Goal: Check status: Check status

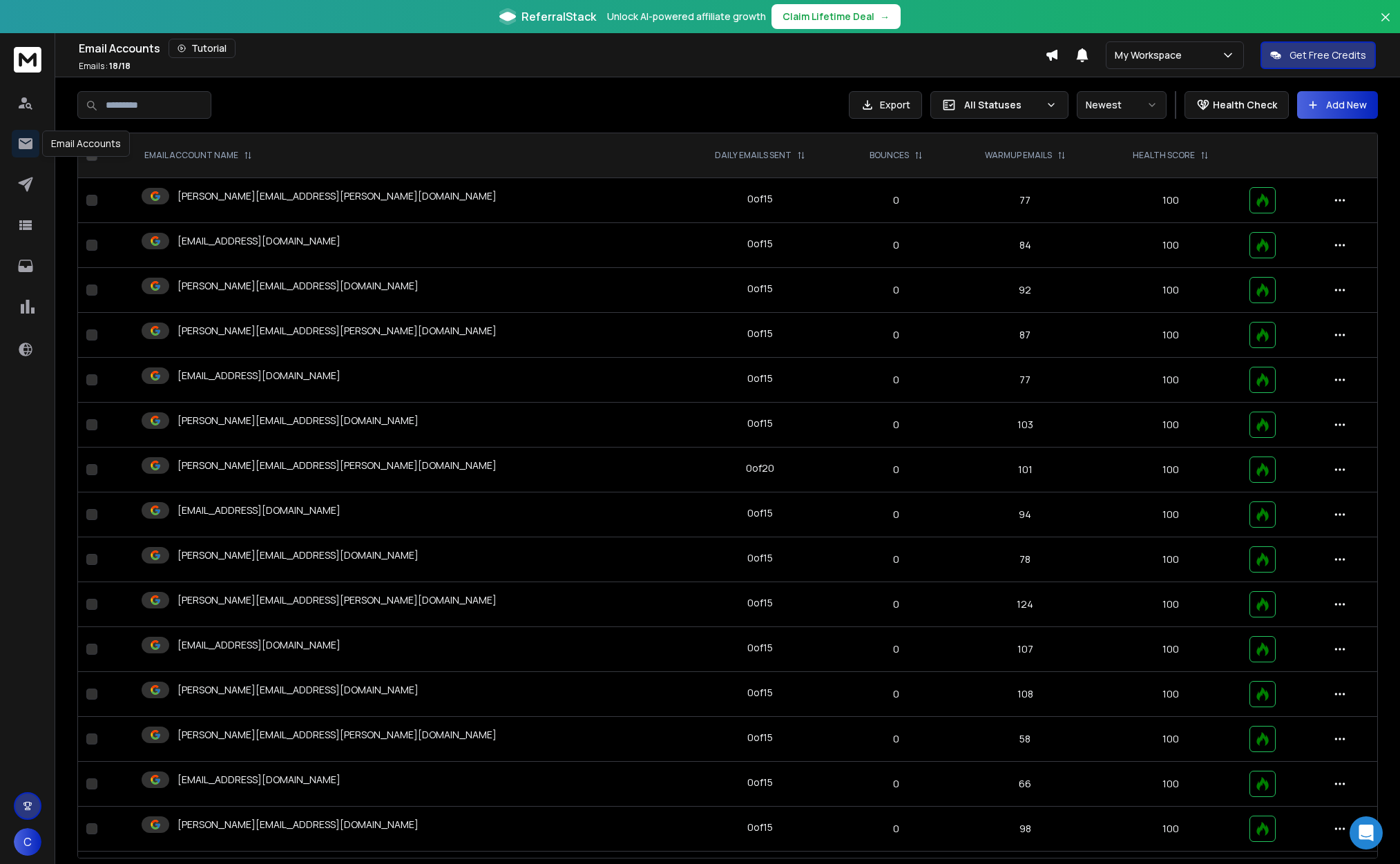
click at [34, 145] on link at bounding box center [25, 144] width 27 height 27
click at [34, 189] on link at bounding box center [25, 184] width 27 height 27
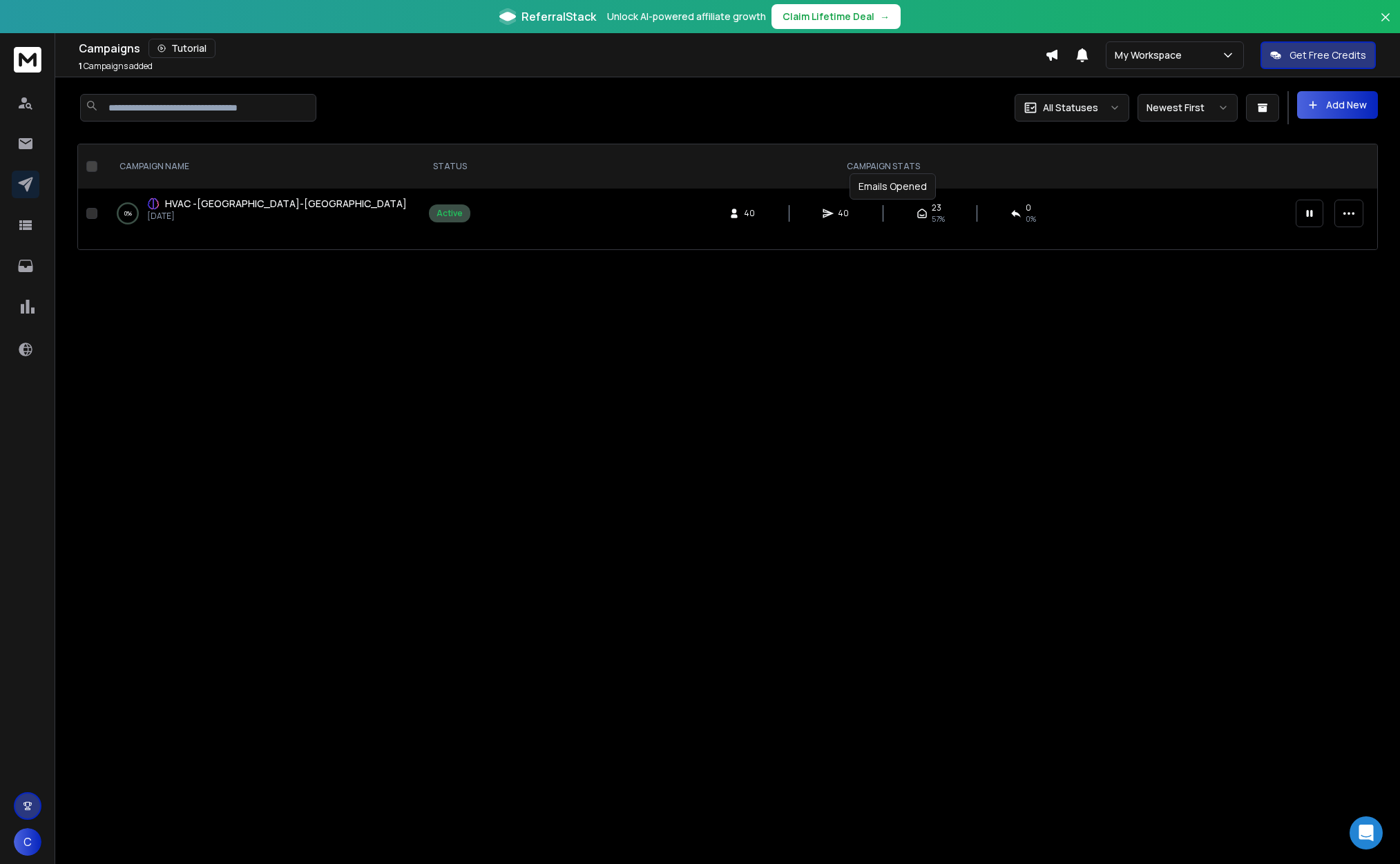
click at [909, 213] on div "23 57 %" at bounding box center [929, 213] width 41 height 22
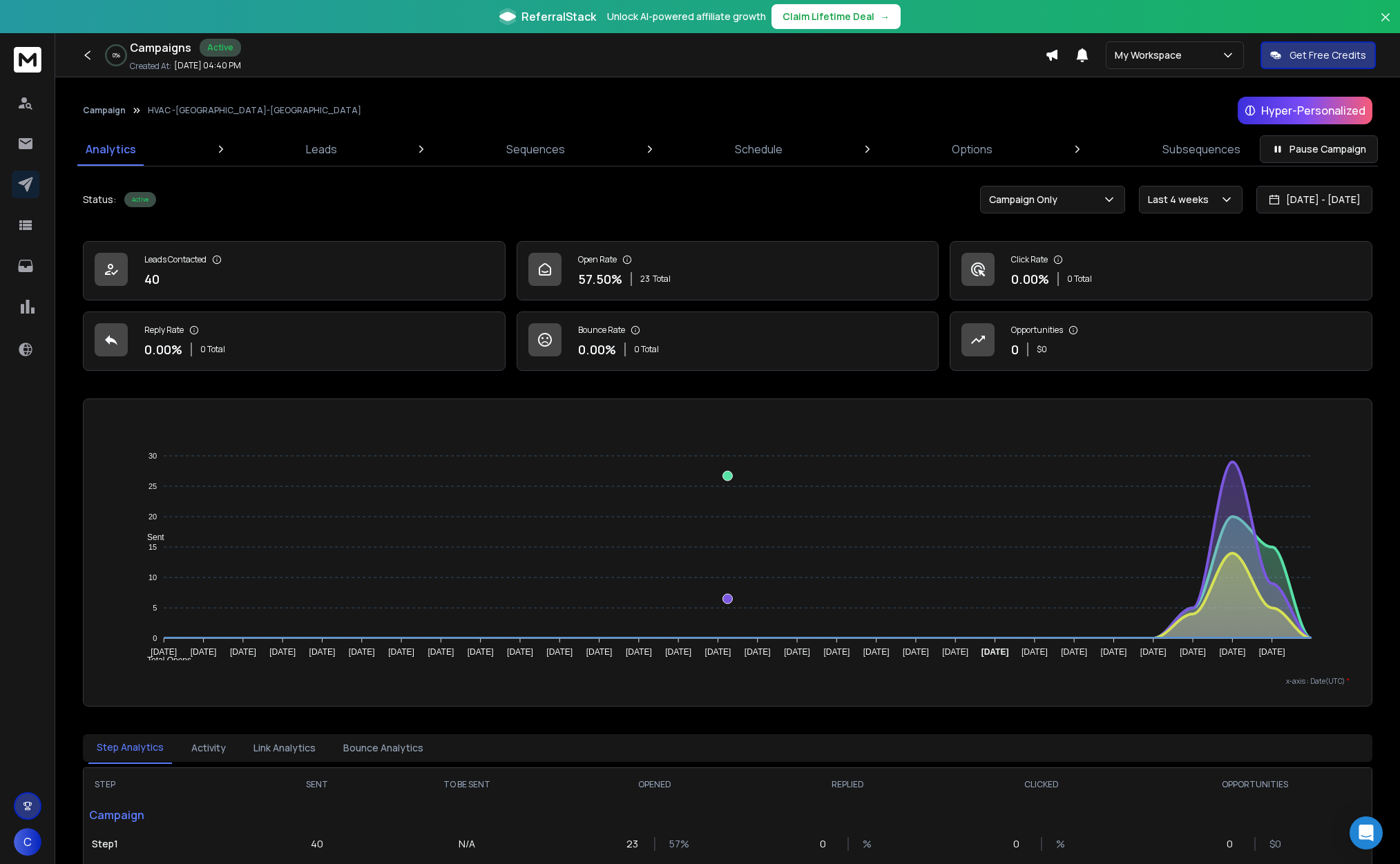
click at [272, 272] on link "Leads Contacted 40" at bounding box center [294, 270] width 423 height 59
